Goal: Navigation & Orientation: Understand site structure

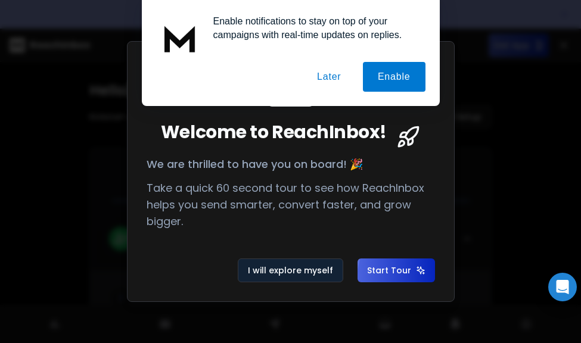
click at [327, 266] on button "I will explore myself" at bounding box center [290, 271] width 105 height 24
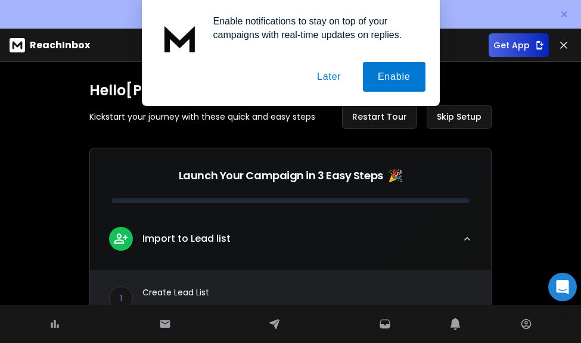
click at [334, 83] on button "Later" at bounding box center [329, 77] width 54 height 30
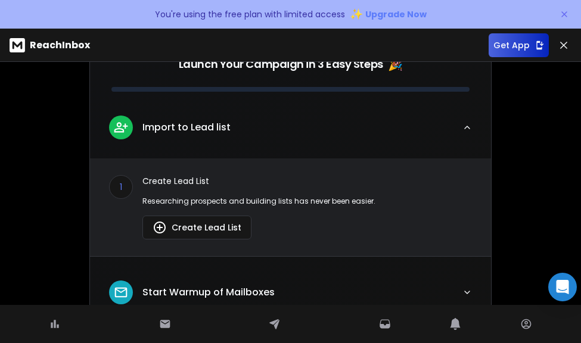
scroll to position [179, 0]
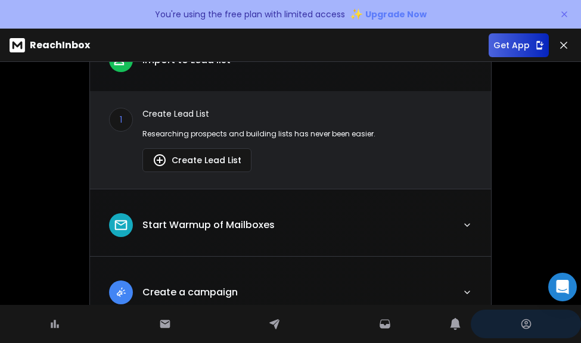
click at [483, 319] on div at bounding box center [526, 324] width 110 height 29
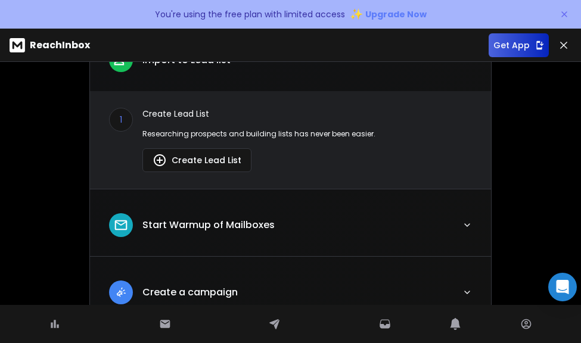
scroll to position [0, 0]
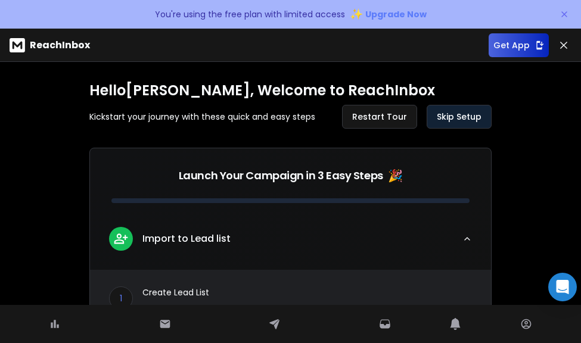
click at [443, 118] on span "Skip Setup" at bounding box center [459, 117] width 45 height 12
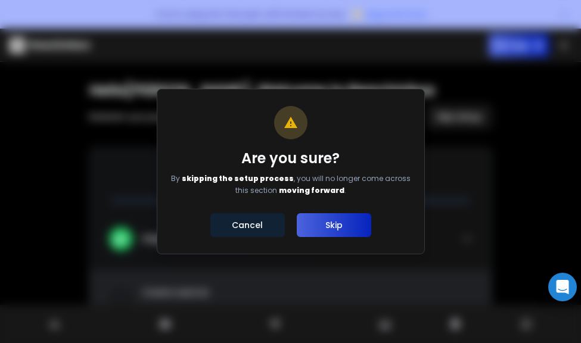
click at [321, 223] on button "Skip" at bounding box center [334, 225] width 74 height 24
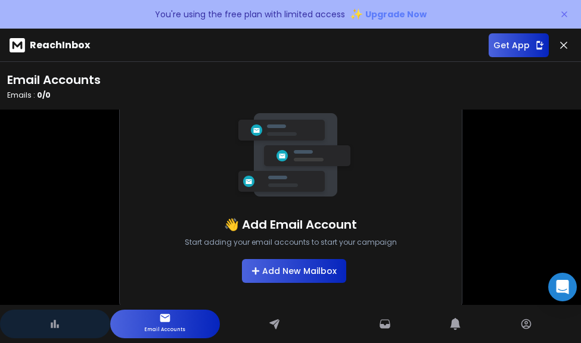
click at [52, 323] on icon at bounding box center [55, 324] width 8 height 8
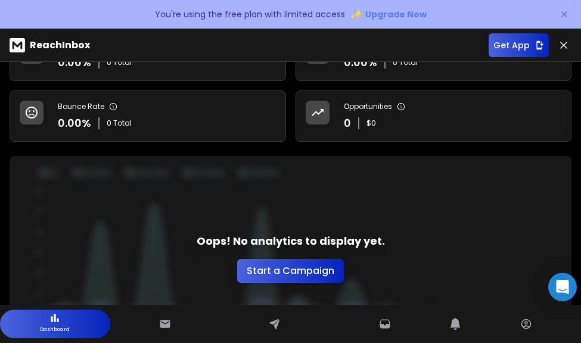
scroll to position [239, 0]
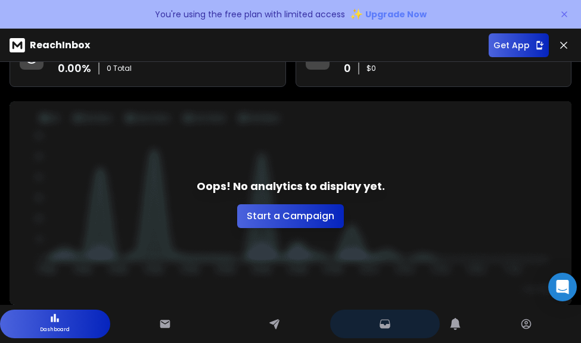
click at [382, 327] on icon at bounding box center [384, 324] width 11 height 9
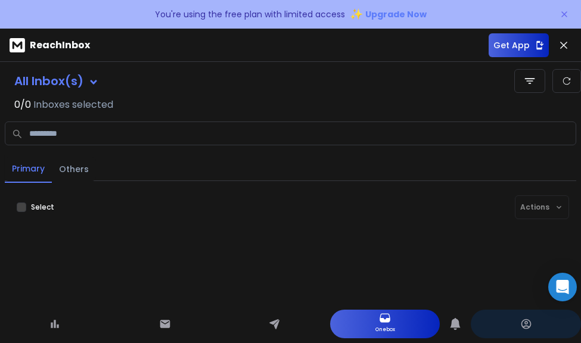
click at [519, 325] on div at bounding box center [526, 324] width 110 height 29
click at [503, 323] on div at bounding box center [526, 324] width 110 height 29
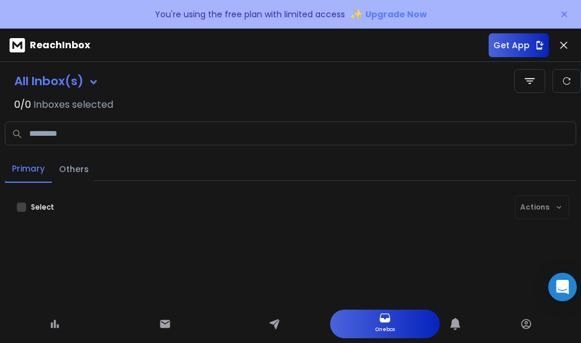
click at [68, 47] on p "ReachInbox" at bounding box center [60, 45] width 60 height 14
click at [14, 46] on icon at bounding box center [17, 45] width 15 height 14
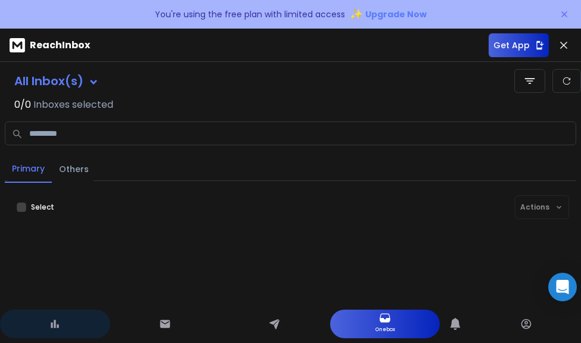
click at [61, 323] on div at bounding box center [55, 324] width 110 height 29
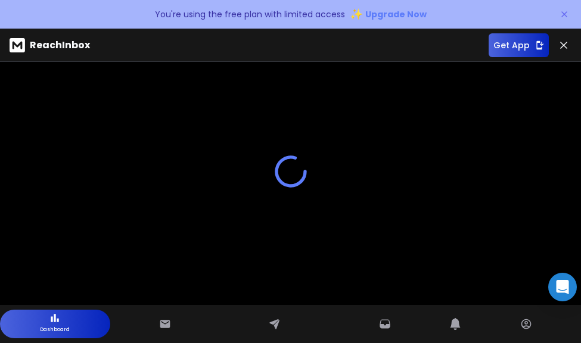
scroll to position [36, 0]
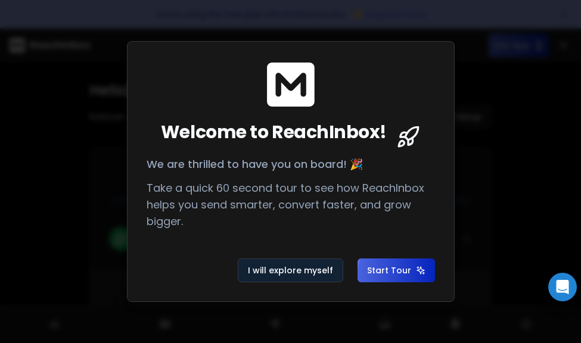
click at [322, 275] on button "I will explore myself" at bounding box center [290, 271] width 105 height 24
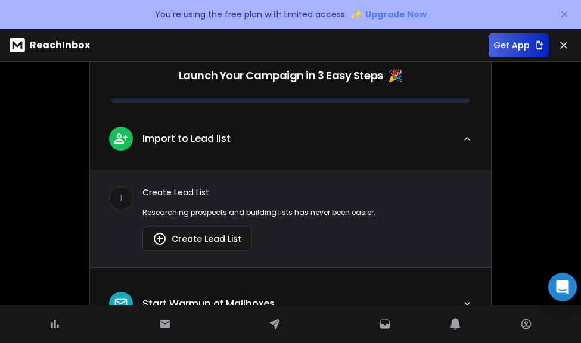
scroll to position [179, 0]
